Goal: Task Accomplishment & Management: Manage account settings

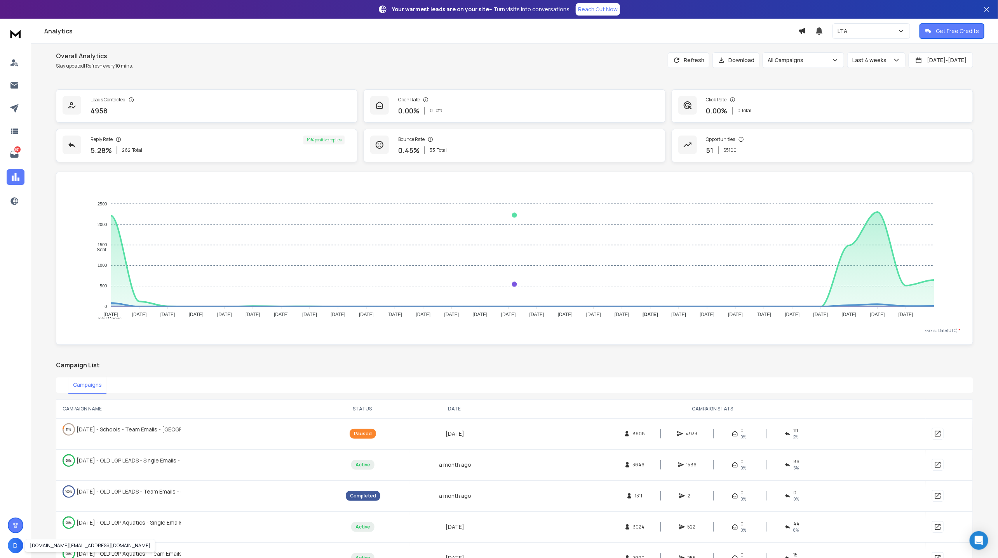
click at [11, 543] on span "D" at bounding box center [16, 546] width 16 height 16
click at [46, 531] on p "Settings" at bounding box center [47, 533] width 21 height 8
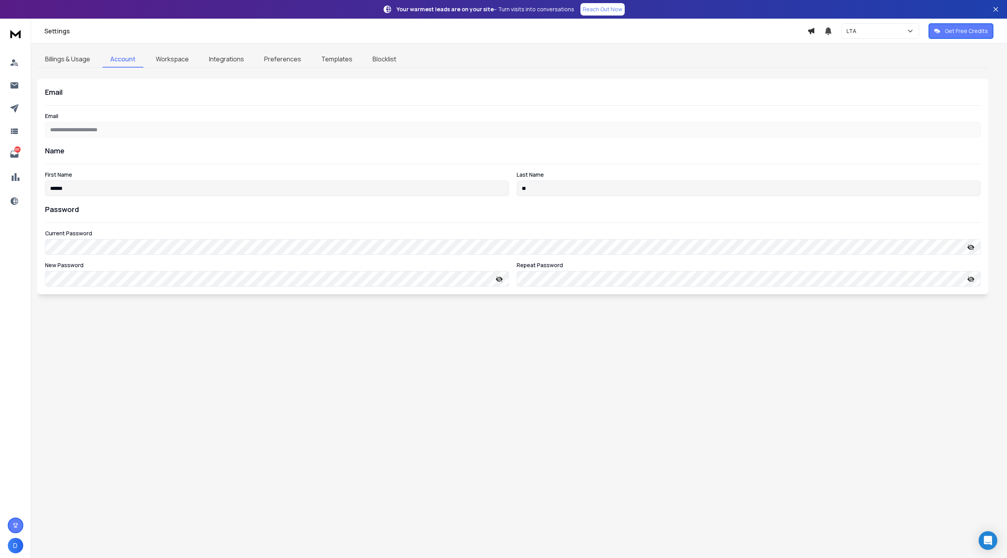
click at [177, 56] on link "Workspace" at bounding box center [172, 59] width 49 height 16
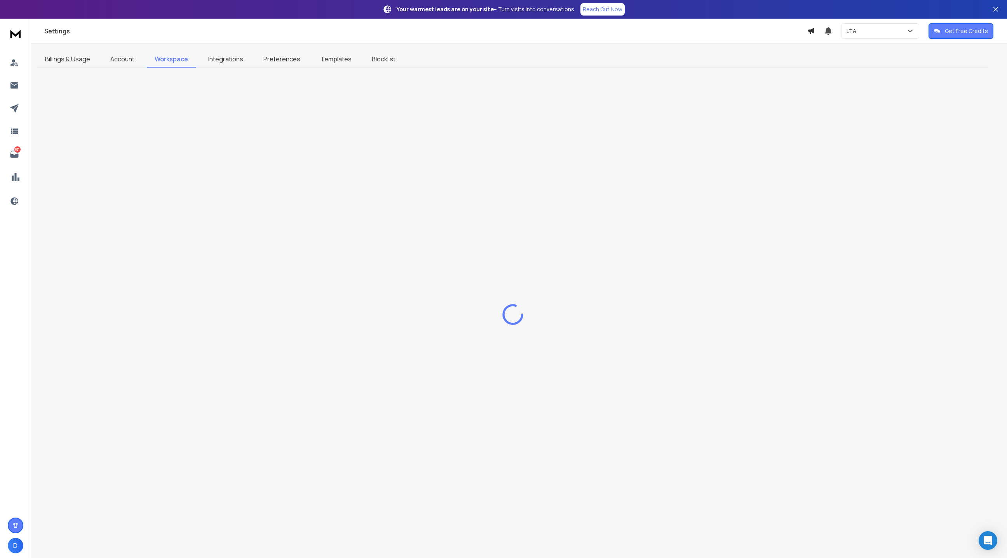
click at [272, 57] on link "Preferences" at bounding box center [282, 59] width 52 height 16
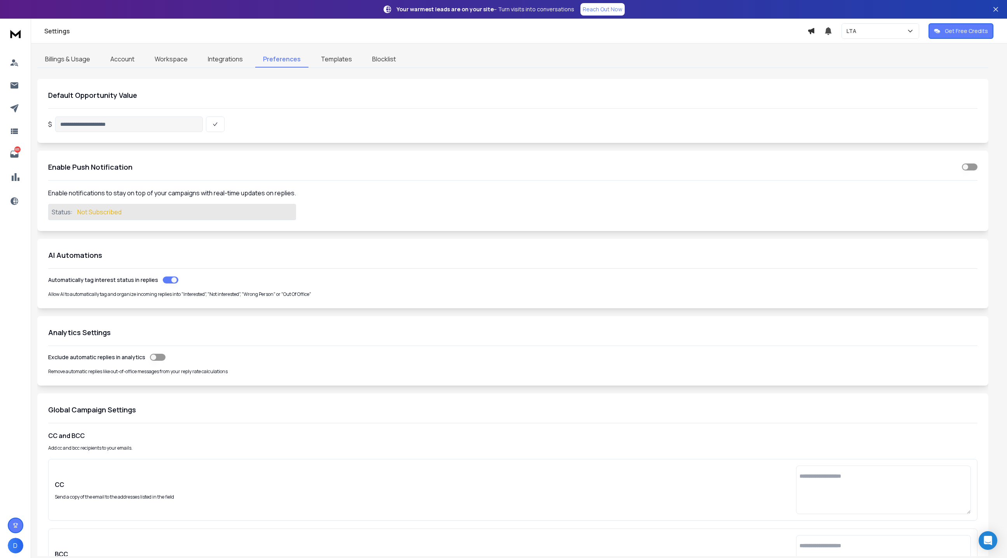
click at [348, 57] on link "Templates" at bounding box center [336, 59] width 47 height 16
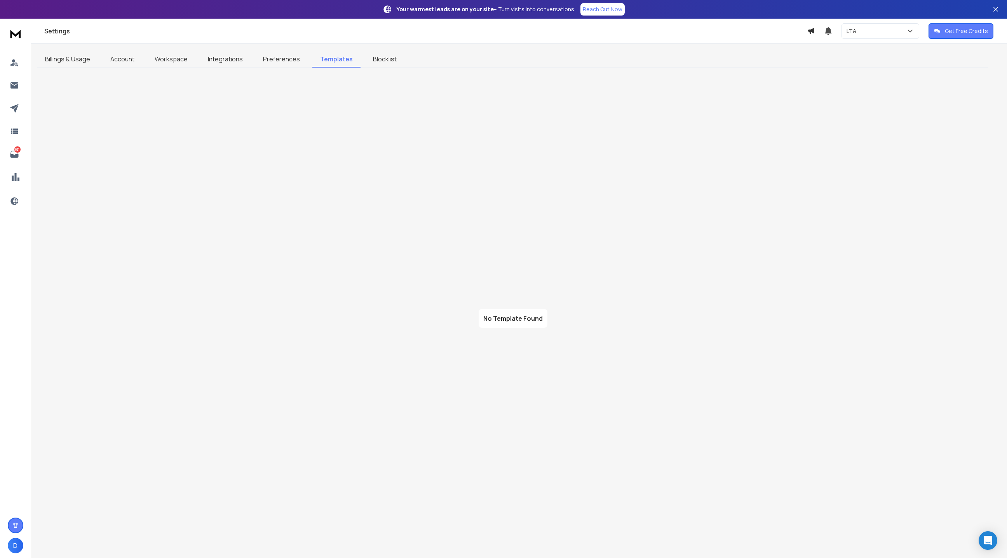
click at [293, 58] on link "Preferences" at bounding box center [281, 59] width 52 height 16
click at [226, 59] on link "Integrations" at bounding box center [225, 59] width 50 height 16
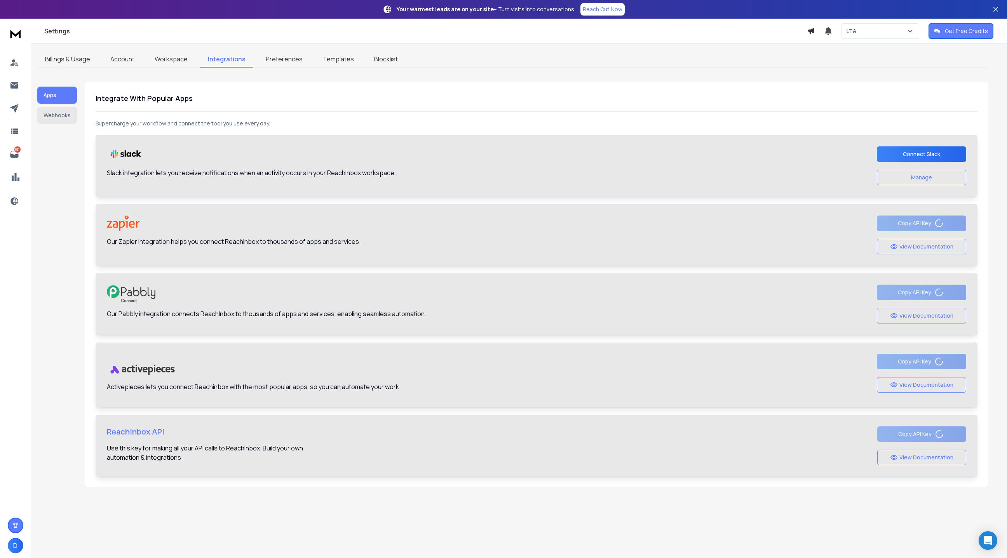
click at [177, 59] on link "Workspace" at bounding box center [171, 59] width 49 height 16
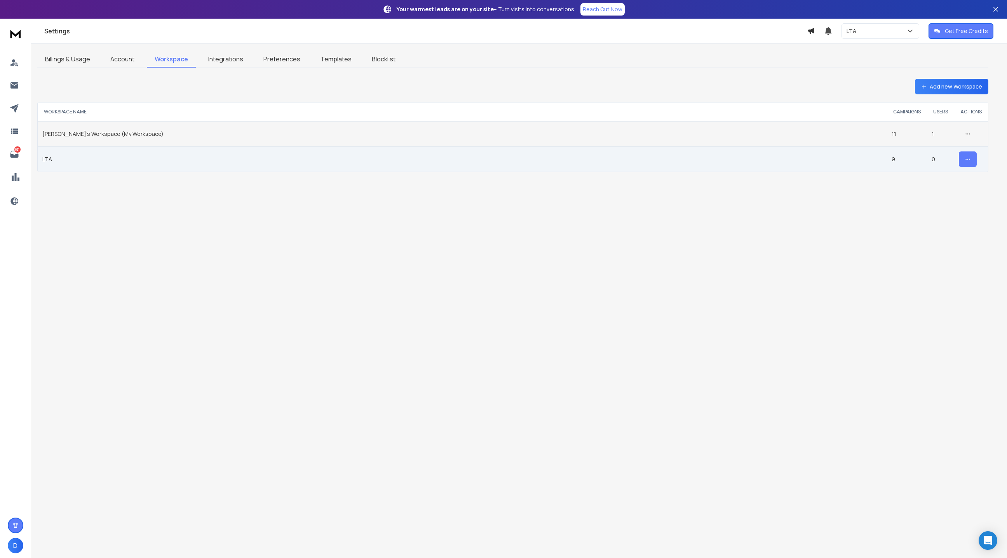
click at [967, 157] on icon "button" at bounding box center [967, 159] width 5 height 5
click at [962, 170] on div "Edit Workspace" at bounding box center [947, 176] width 64 height 12
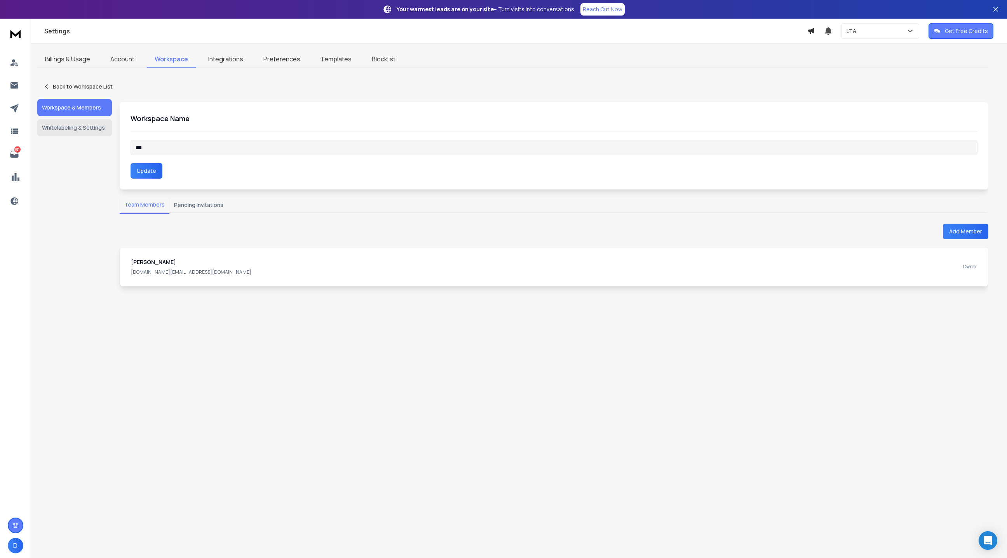
click at [967, 226] on button "Add Member" at bounding box center [965, 232] width 45 height 16
click at [468, 270] on input at bounding box center [463, 269] width 72 height 16
type input "******"
type input "**"
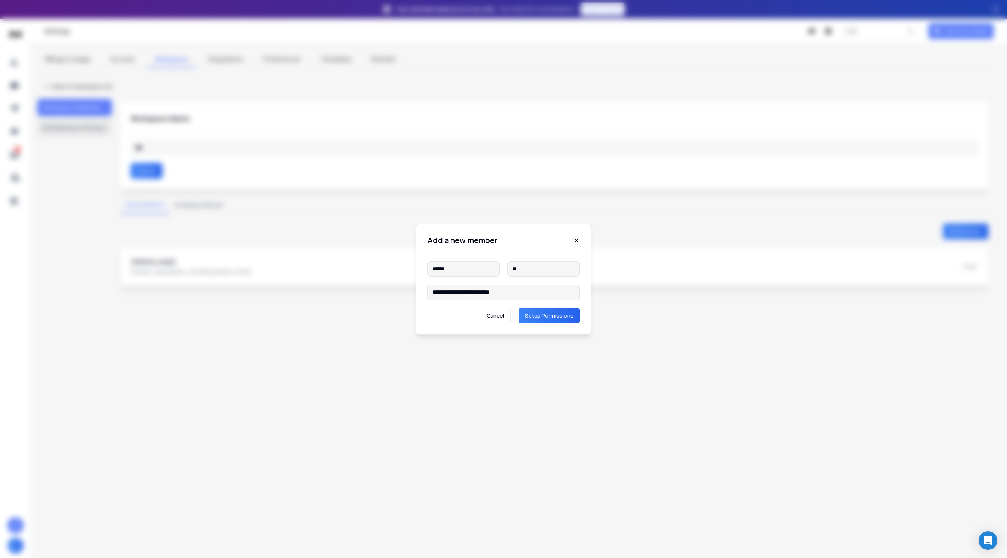
type input "**********"
click at [518, 308] on button "Setup Permissions" at bounding box center [548, 316] width 61 height 16
type input "***"
click at [540, 316] on button "Setup Permissions" at bounding box center [548, 316] width 61 height 16
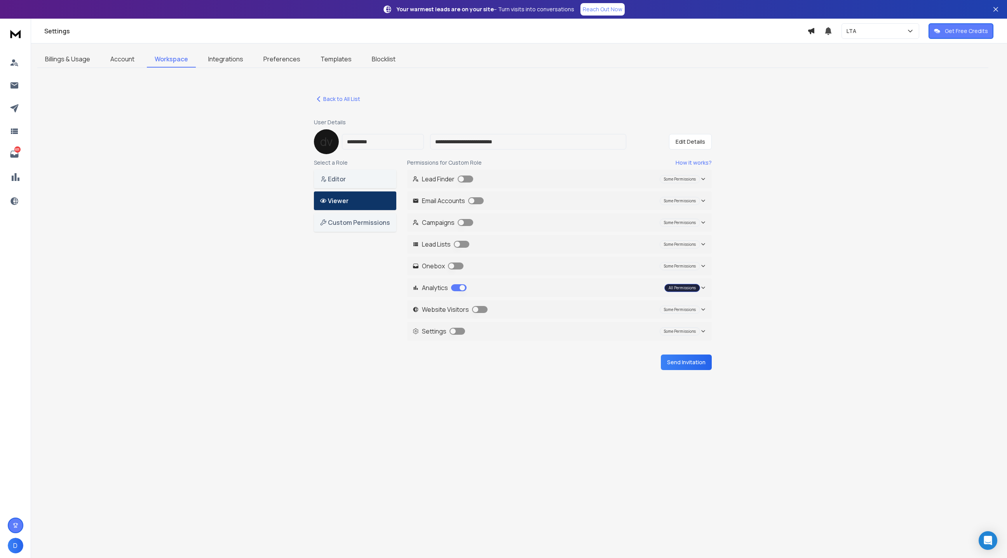
click at [457, 263] on button "button" at bounding box center [456, 266] width 16 height 7
click at [460, 286] on button "button" at bounding box center [459, 287] width 16 height 7
click at [675, 360] on button "Send Invitation" at bounding box center [686, 363] width 51 height 16
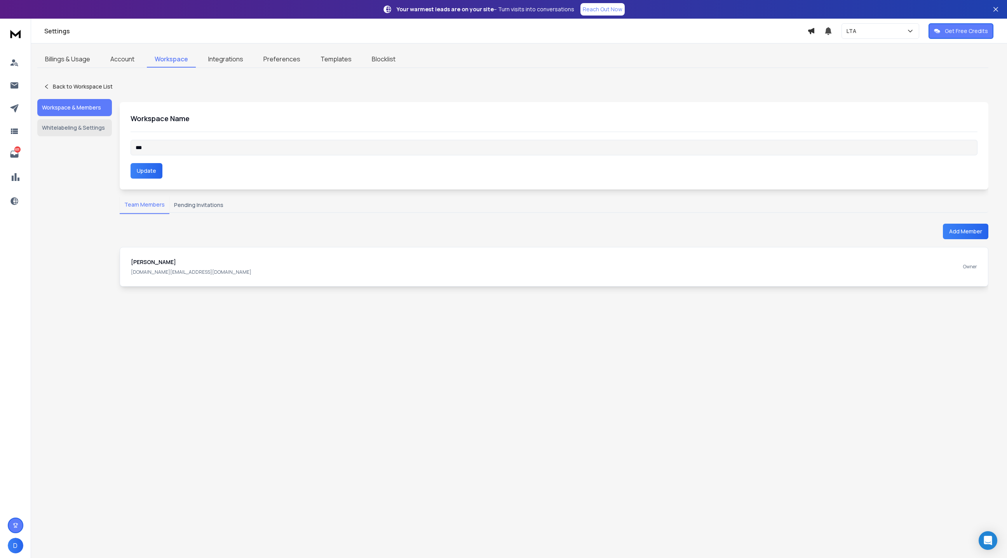
click at [955, 230] on button "Add Member" at bounding box center [965, 232] width 45 height 16
click at [443, 276] on input at bounding box center [463, 269] width 72 height 16
type input "******"
type input "***"
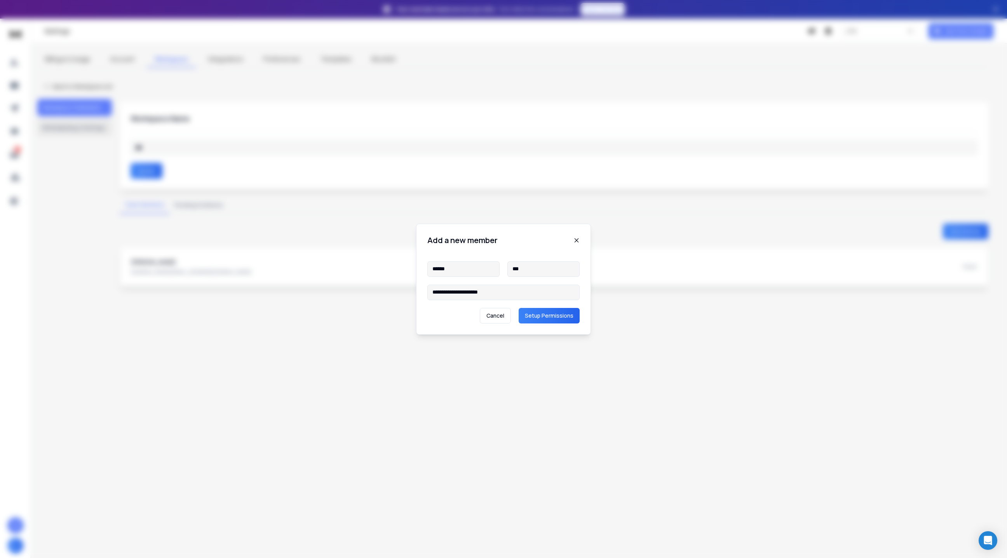
type input "**********"
click at [546, 320] on button "Setup Permissions" at bounding box center [548, 316] width 61 height 16
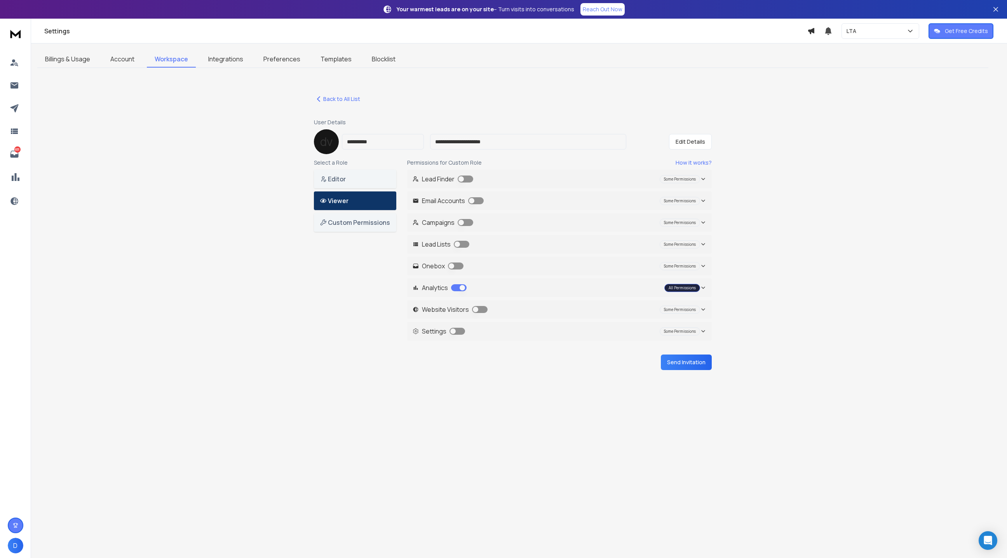
click at [456, 267] on button "button" at bounding box center [456, 266] width 16 height 7
click at [458, 285] on button "button" at bounding box center [459, 287] width 16 height 7
click at [685, 362] on button "Send Invitation" at bounding box center [686, 363] width 51 height 16
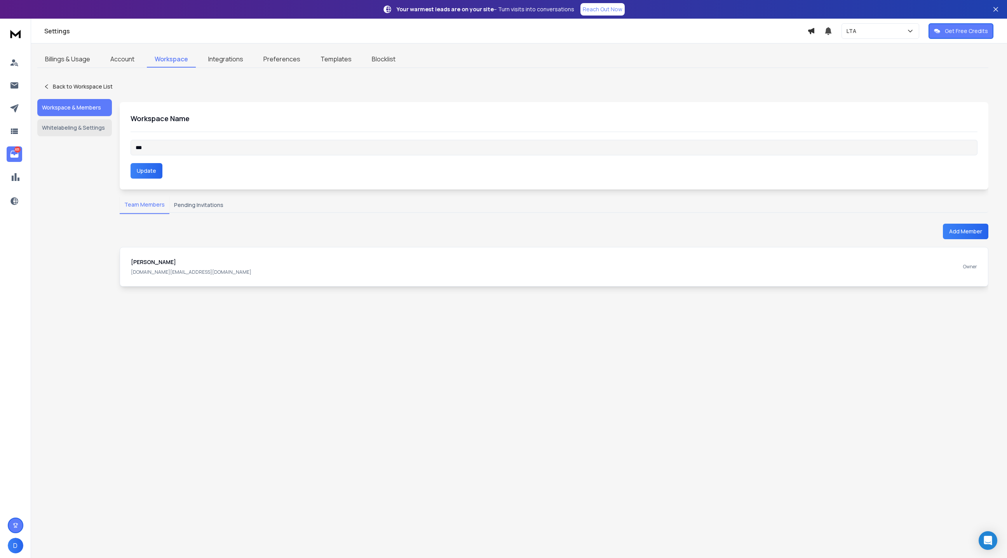
click at [16, 152] on p "831" at bounding box center [17, 149] width 6 height 6
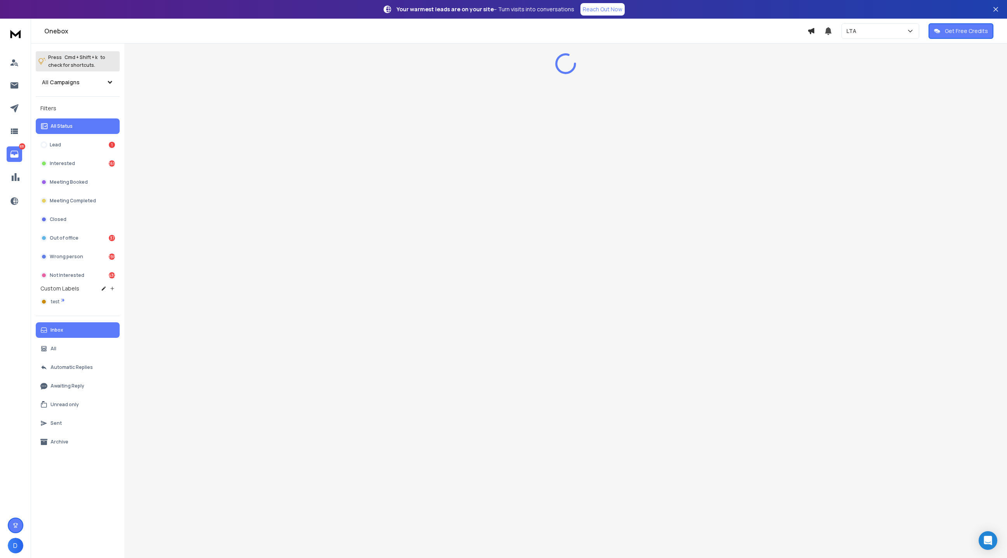
click at [68, 330] on button "Inbox" at bounding box center [78, 330] width 84 height 16
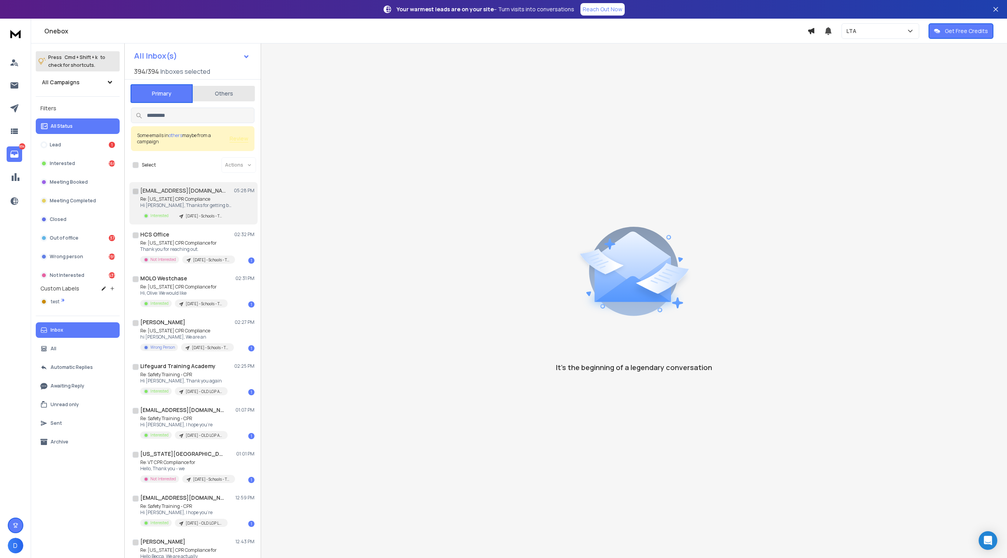
click at [202, 202] on p "Hi [PERSON_NAME], Thanks for getting back" at bounding box center [186, 205] width 93 height 6
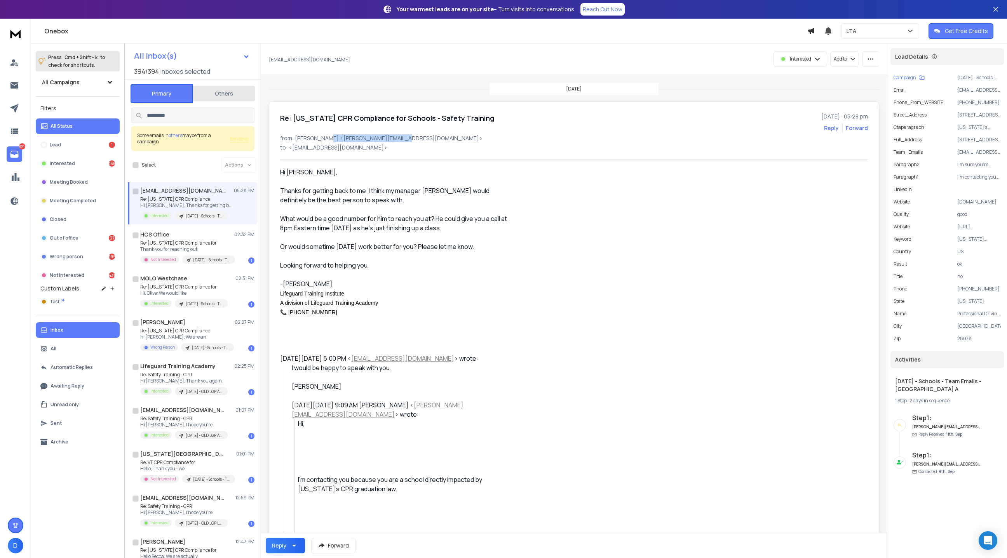
drag, startPoint x: 387, startPoint y: 137, endPoint x: 324, endPoint y: 135, distance: 63.7
click at [324, 135] on p "from: [PERSON_NAME] <[PERSON_NAME][EMAIL_ADDRESS][DOMAIN_NAME]>" at bounding box center [574, 138] width 588 height 8
copy p "[DOMAIN_NAME]"
drag, startPoint x: 360, startPoint y: 147, endPoint x: 292, endPoint y: 145, distance: 68.0
click at [292, 145] on p "to: <[EMAIL_ADDRESS][DOMAIN_NAME]>" at bounding box center [574, 148] width 588 height 8
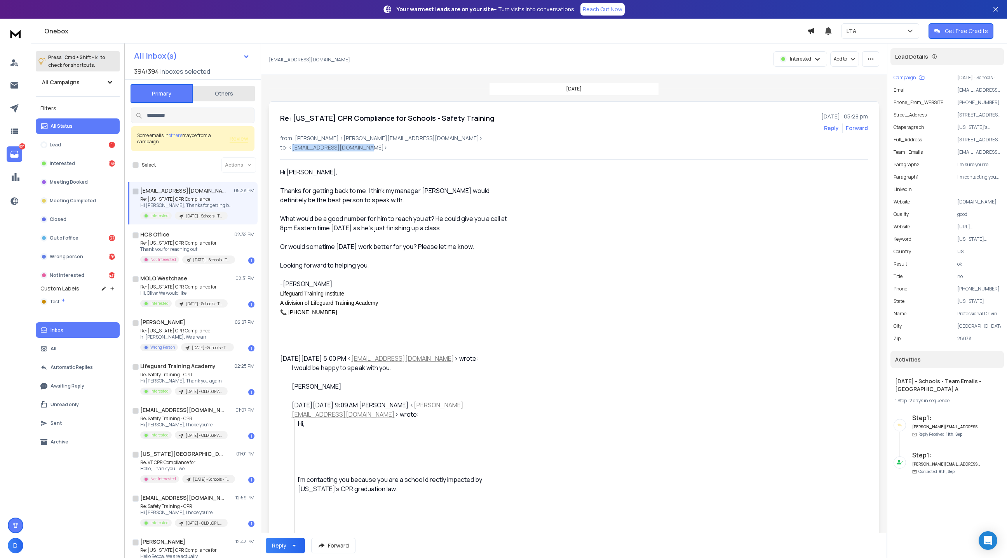
copy p "[EMAIL_ADDRESS][DOMAIN_NAME]"
click at [826, 59] on div "Interested" at bounding box center [799, 59] width 53 height 15
click at [847, 56] on p "Add to" at bounding box center [839, 59] width 13 height 6
click at [874, 61] on icon "button" at bounding box center [870, 59] width 7 height 7
click at [783, 55] on div "Interested Add to" at bounding box center [727, 59] width 303 height 16
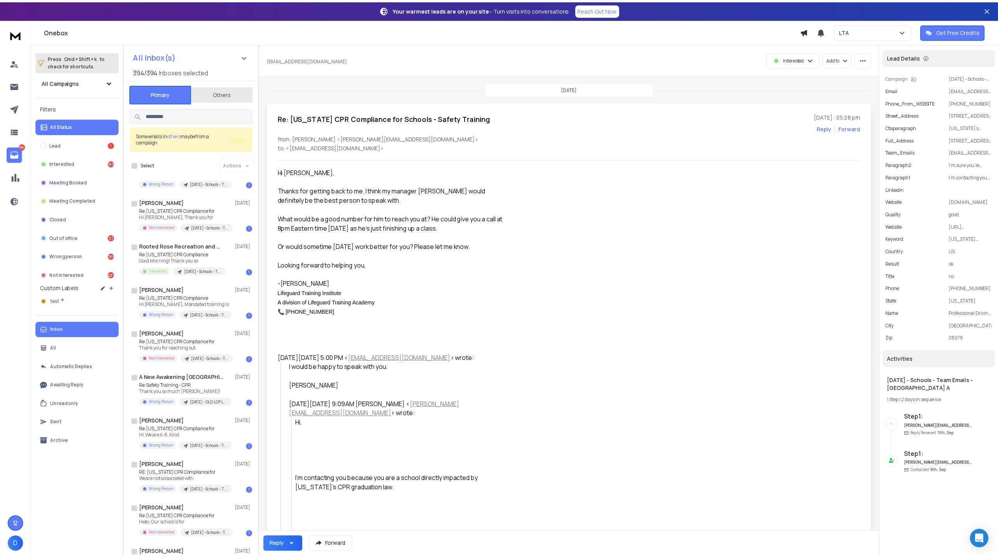
scroll to position [1870, 0]
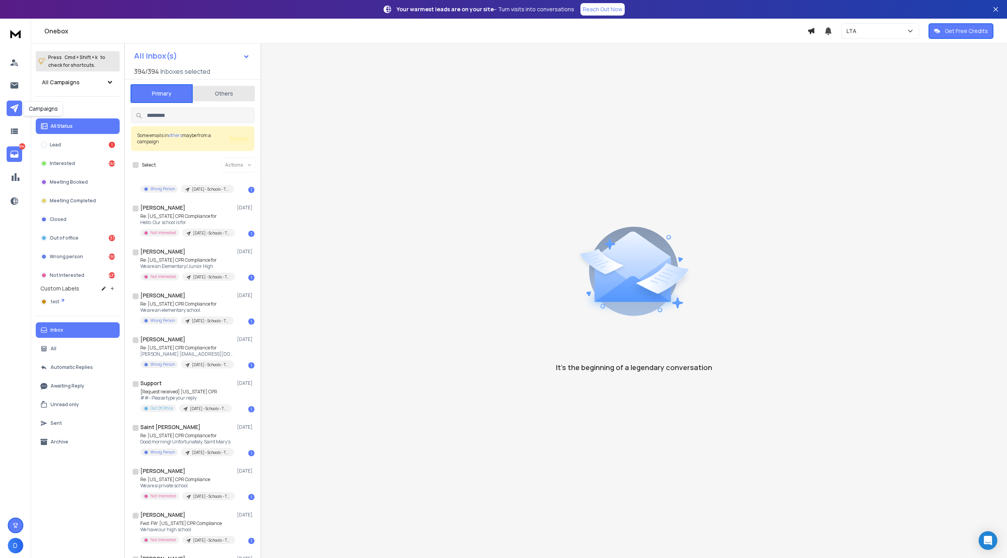
click at [15, 104] on icon at bounding box center [14, 108] width 9 height 9
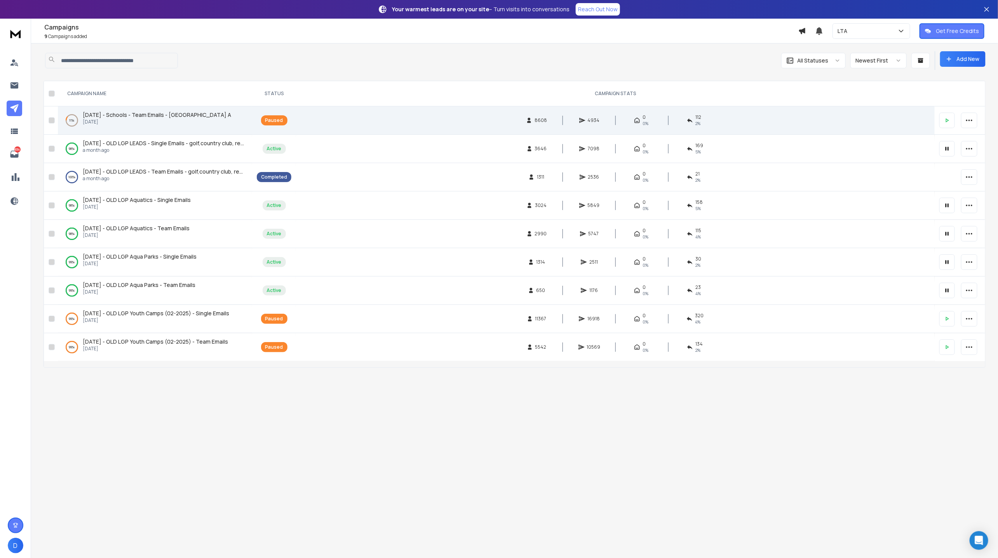
click at [215, 127] on div "11 % [DATE] - Schools - Team Emails - [GEOGRAPHIC_DATA] A [DATE]" at bounding box center [155, 120] width 179 height 19
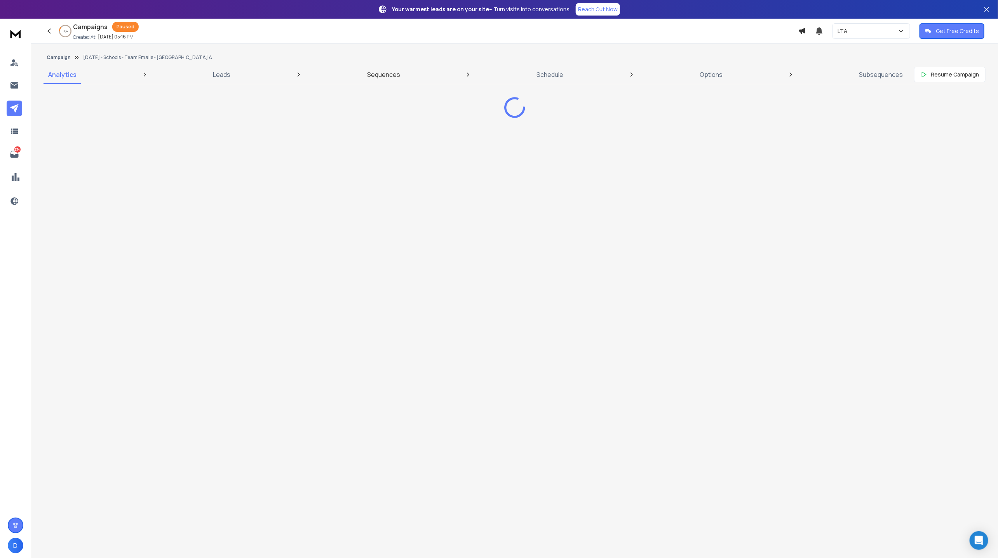
click at [388, 73] on p "Sequences" at bounding box center [383, 74] width 33 height 9
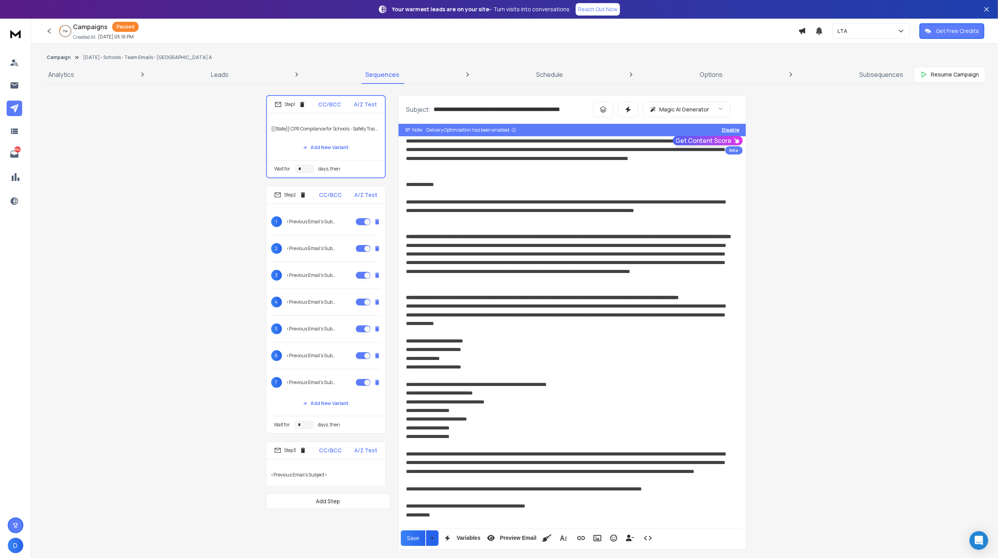
scroll to position [2, 0]
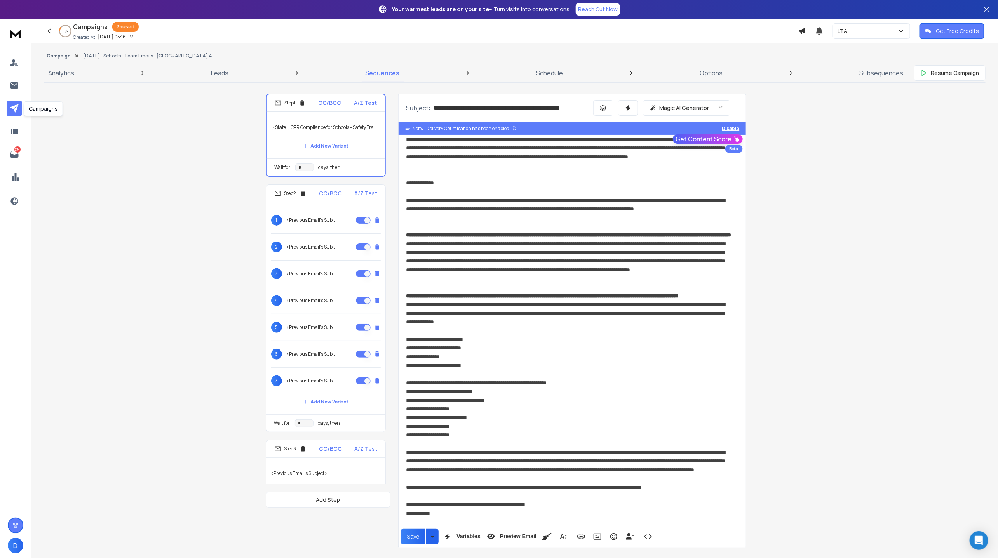
click at [17, 106] on icon at bounding box center [14, 108] width 8 height 8
